Goal: Task Accomplishment & Management: Use online tool/utility

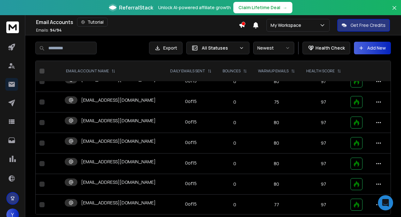
scroll to position [1133, 0]
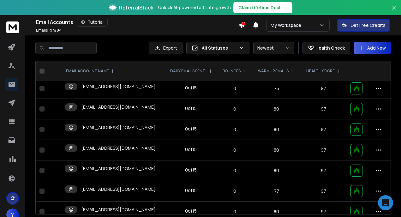
click at [112, 106] on p "wordcrafting@pdftowordcraft.com" at bounding box center [118, 107] width 75 height 6
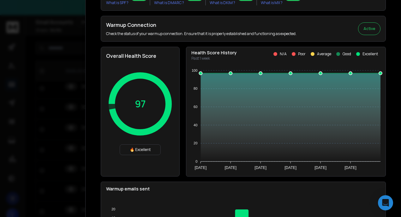
scroll to position [0, 0]
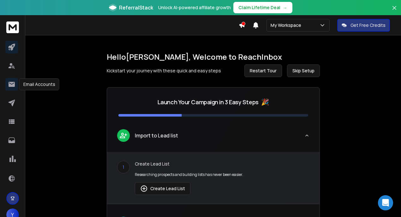
click at [12, 82] on icon at bounding box center [12, 84] width 6 height 5
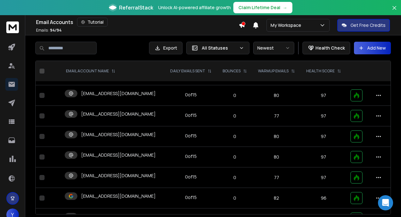
scroll to position [1225, 0]
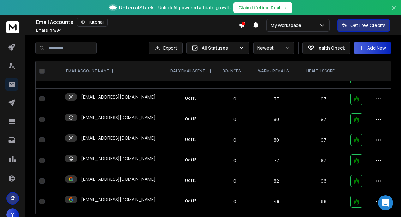
drag, startPoint x: 156, startPoint y: 159, endPoint x: 81, endPoint y: 158, distance: 75.2
click at [81, 158] on div "dtpteam@ocrcraftconversion.com" at bounding box center [113, 159] width 96 height 8
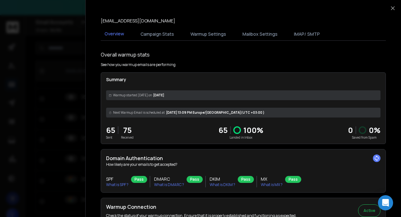
drag, startPoint x: 175, startPoint y: 21, endPoint x: 99, endPoint y: 23, distance: 76.2
copy p "[EMAIL_ADDRESS][DOMAIN_NAME]"
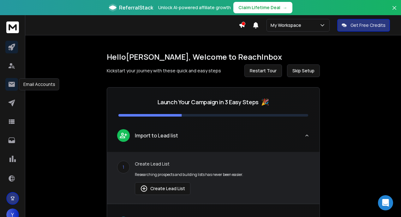
click at [13, 81] on icon at bounding box center [12, 85] width 8 height 8
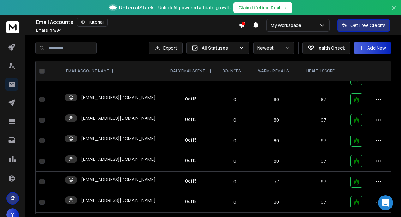
scroll to position [1137, 0]
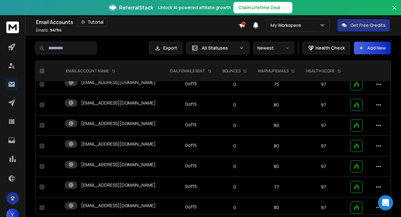
click at [131, 128] on td "[EMAIL_ADDRESS][DOMAIN_NAME]" at bounding box center [113, 125] width 104 height 21
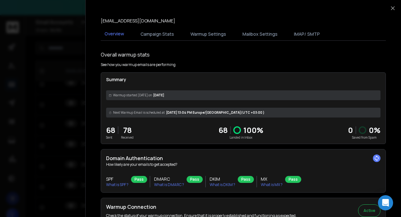
drag, startPoint x: 179, startPoint y: 21, endPoint x: 101, endPoint y: 19, distance: 77.5
click at [101, 19] on div "[EMAIL_ADDRESS][DOMAIN_NAME]" at bounding box center [243, 21] width 285 height 6
copy p "[EMAIL_ADDRESS][DOMAIN_NAME]"
